Goal: Communication & Community: Answer question/provide support

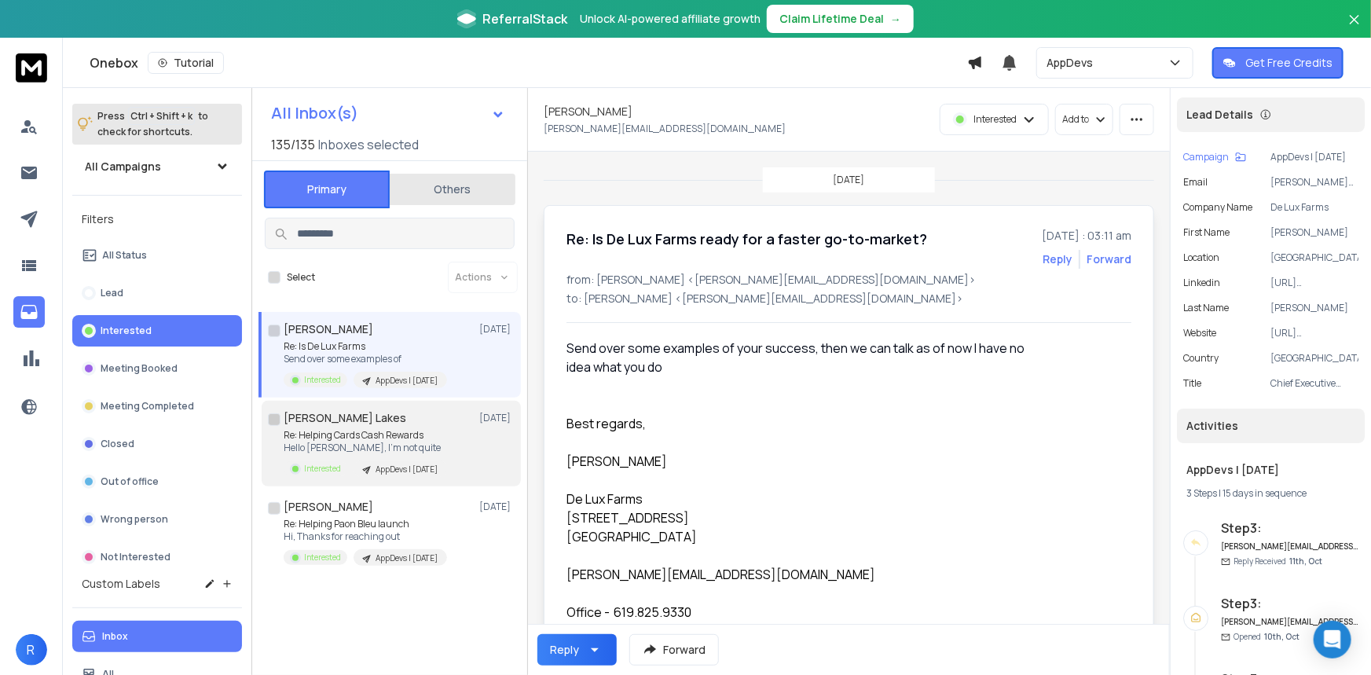
click at [400, 437] on p "Re: Helping Cards Cash Rewards" at bounding box center [365, 435] width 163 height 13
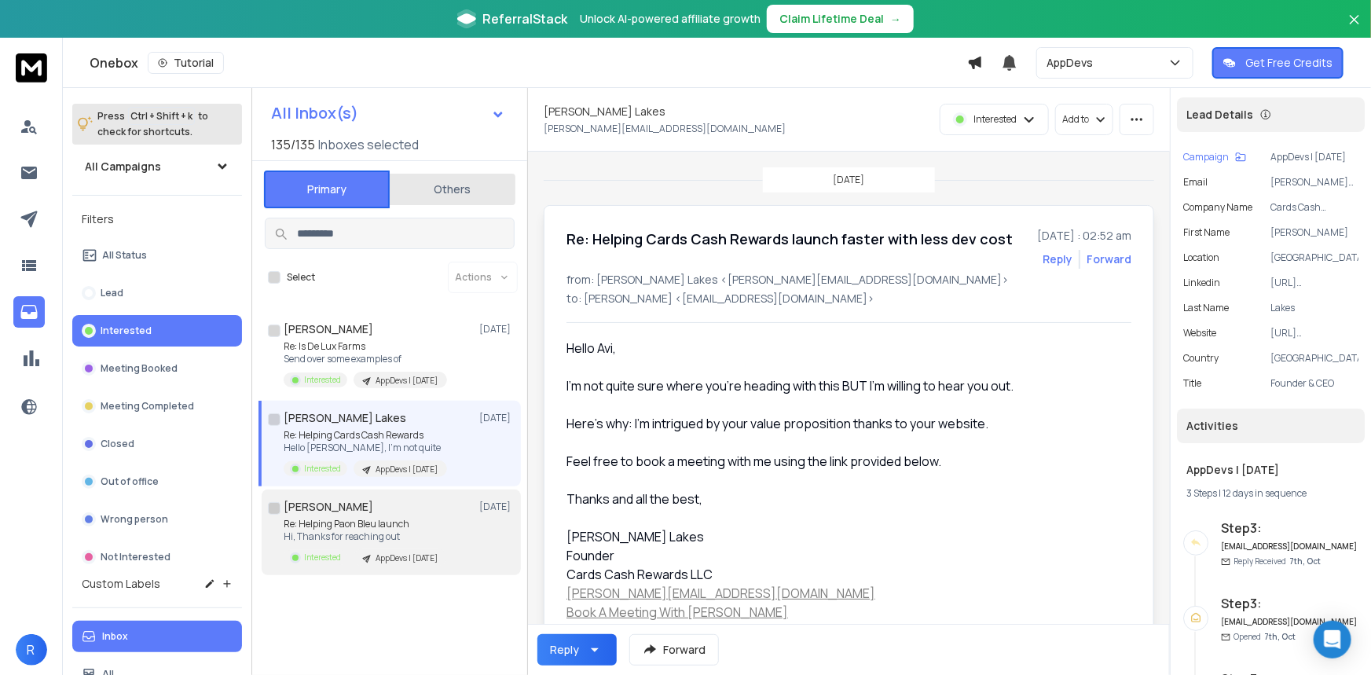
click at [416, 512] on div "Jude Jean-Baptiste 29 Sep" at bounding box center [399, 507] width 231 height 16
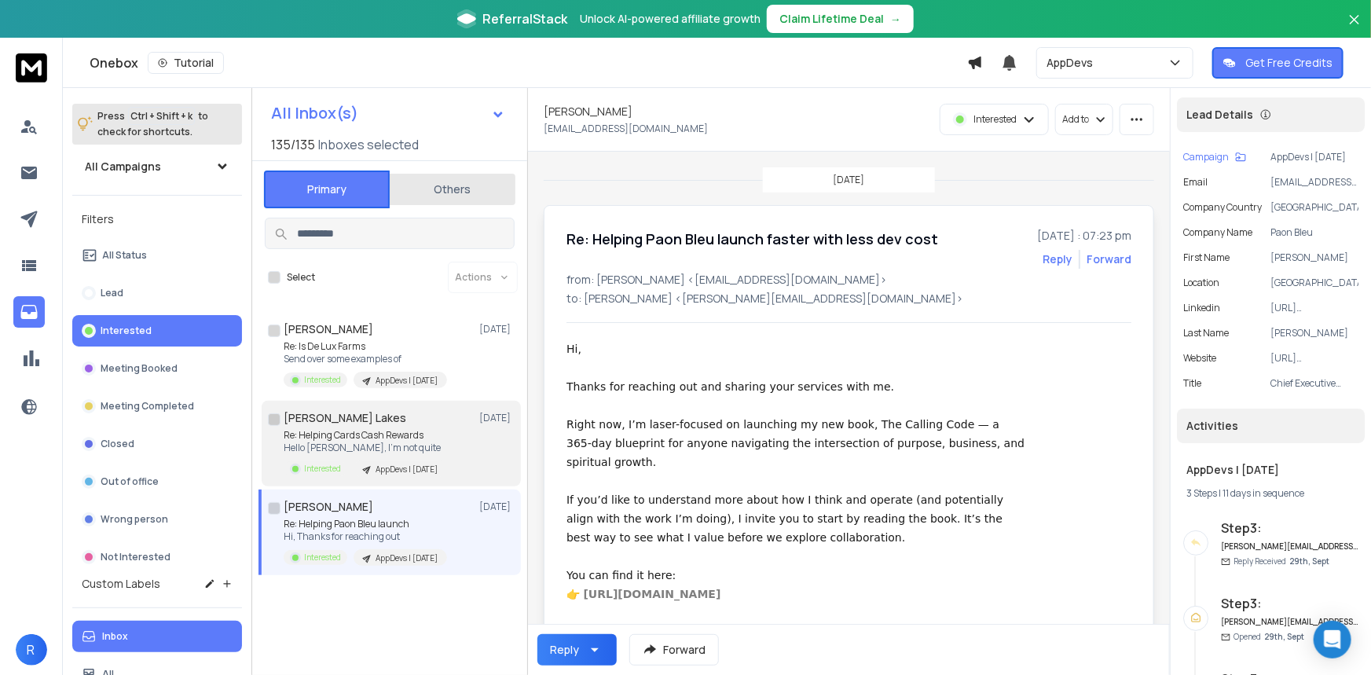
click at [378, 449] on p "Hello [PERSON_NAME], I'm not quite" at bounding box center [365, 448] width 163 height 13
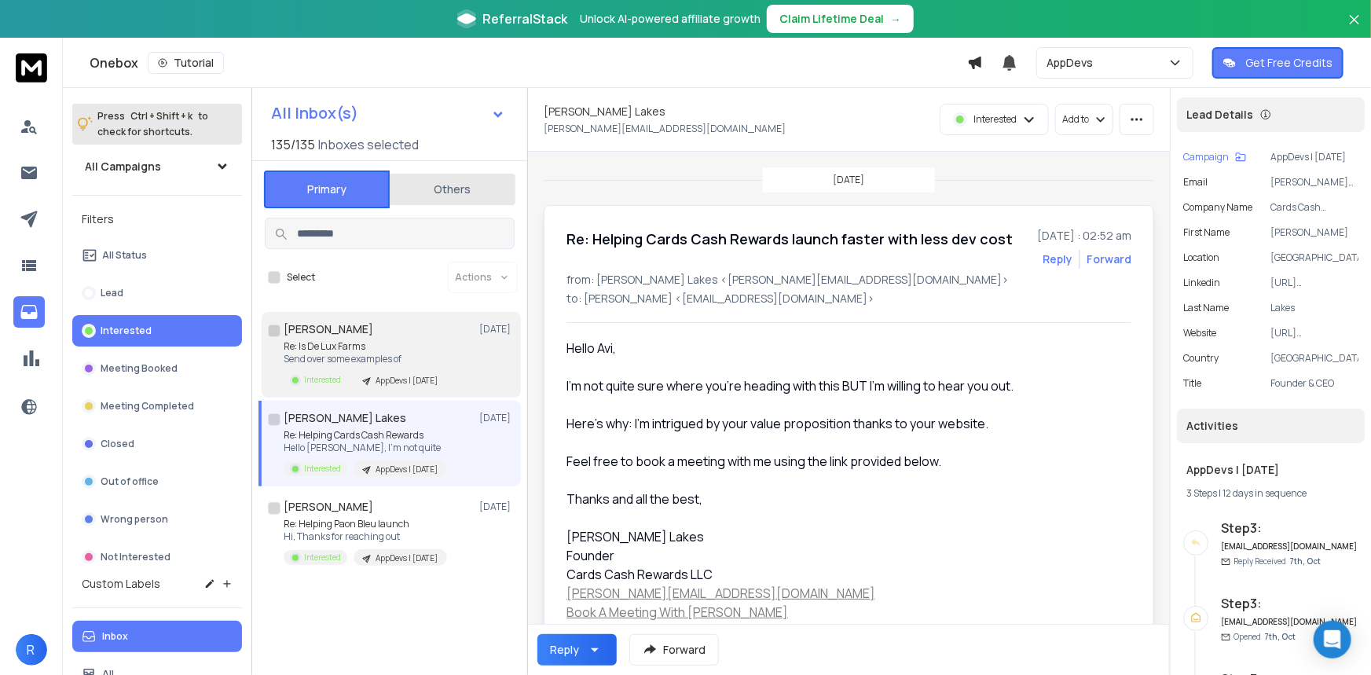
click at [354, 353] on p "Send over some examples of" at bounding box center [365, 359] width 163 height 13
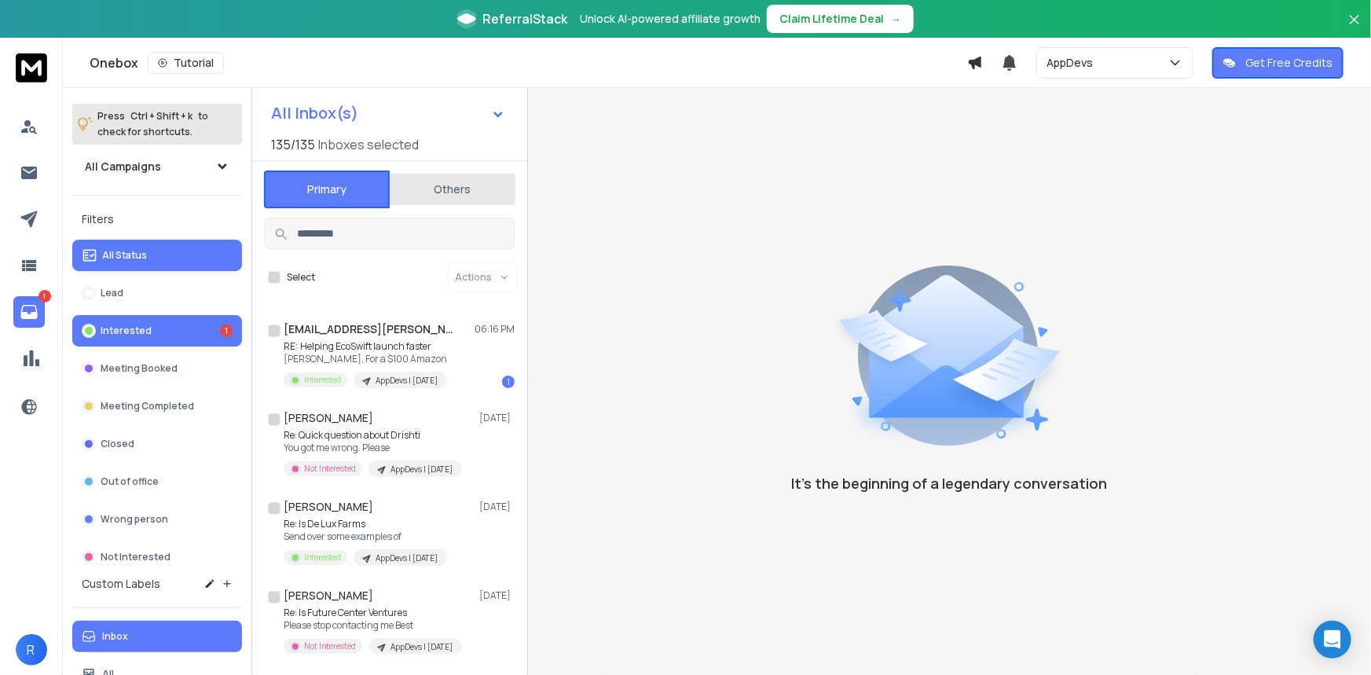
click at [144, 340] on button "Interested 1" at bounding box center [157, 330] width 170 height 31
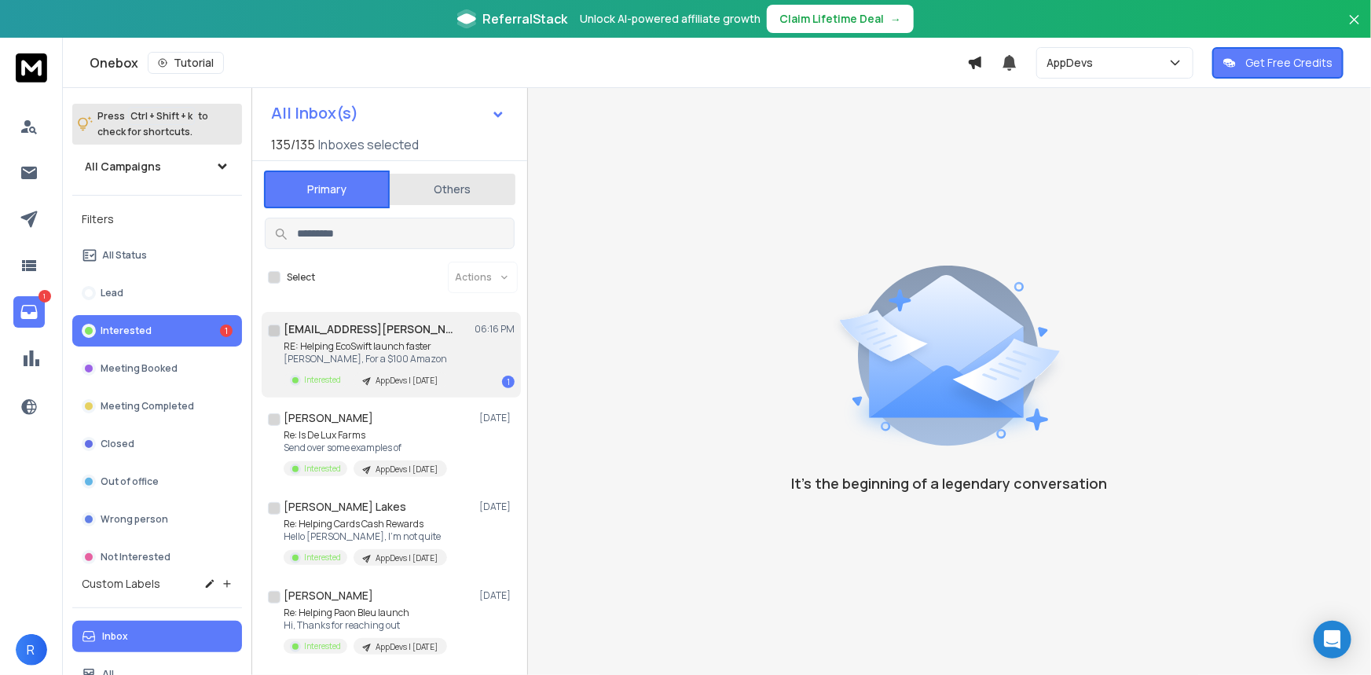
click at [430, 357] on p "[PERSON_NAME], For a $100 Amazon" at bounding box center [365, 359] width 163 height 13
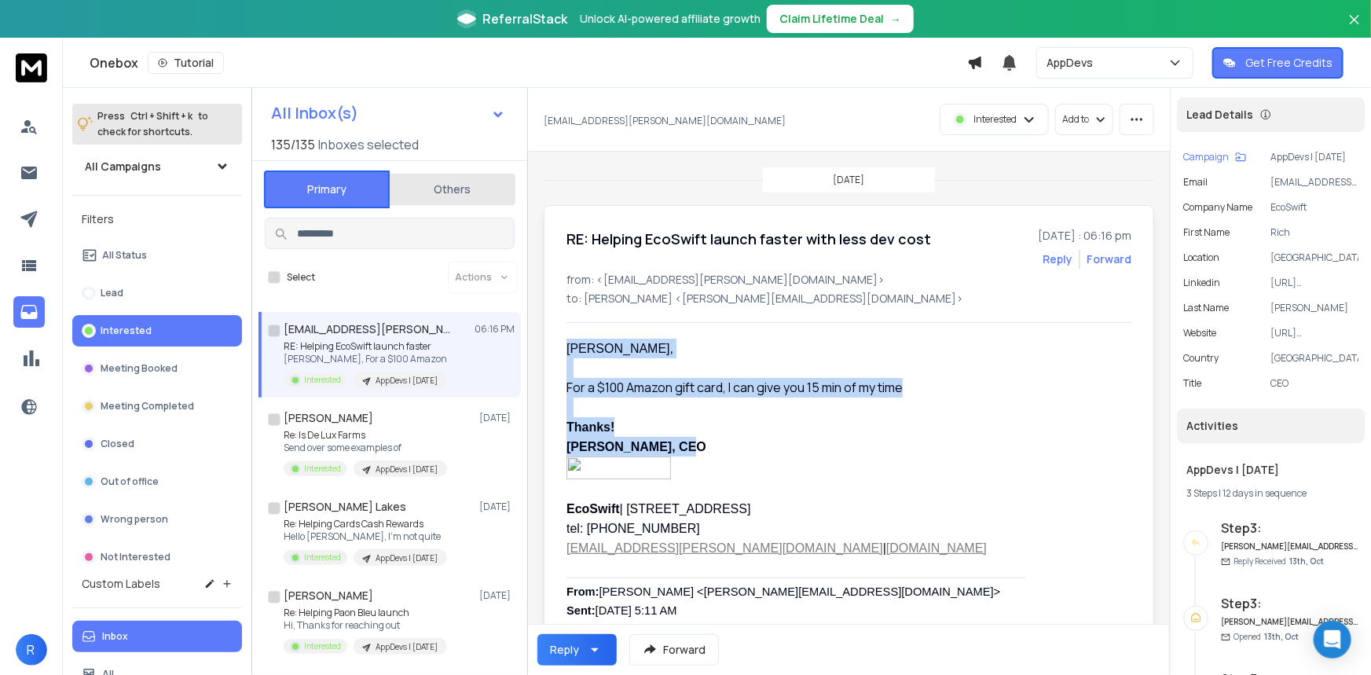
drag, startPoint x: 688, startPoint y: 446, endPoint x: 567, endPoint y: 334, distance: 165.2
copy div "[PERSON_NAME], For a $100 Amazon gift card, I can give you 15 min of my time Th…"
